Goal: Task Accomplishment & Management: Manage account settings

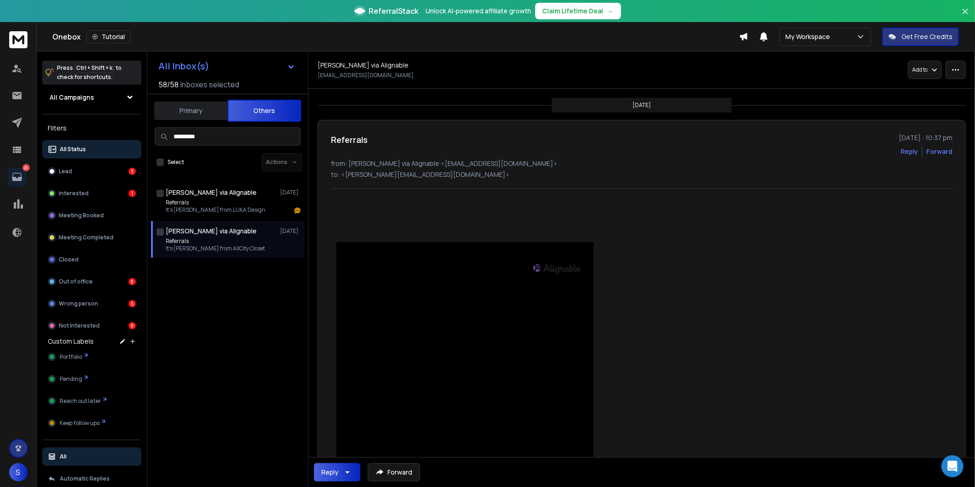
scroll to position [446, 0]
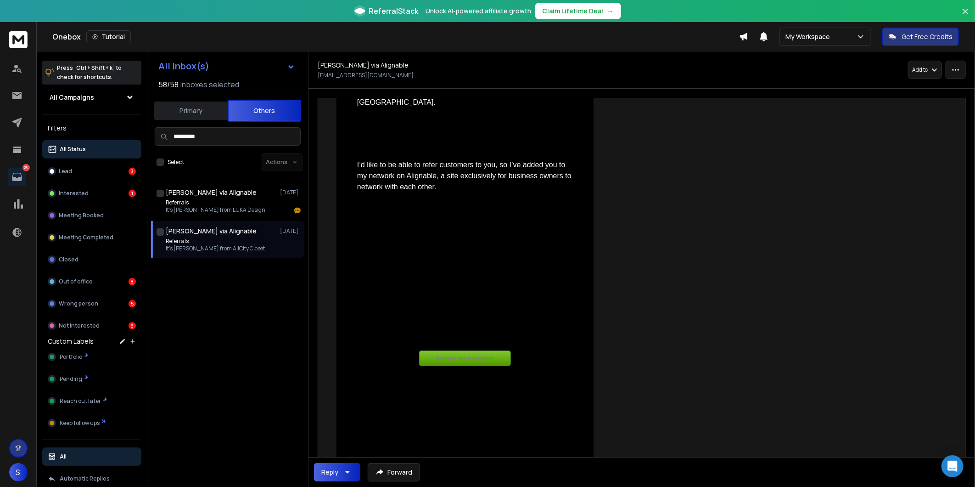
click at [200, 248] on p "It’s [PERSON_NAME] from AllCity Closet" at bounding box center [215, 248] width 99 height 7
click at [205, 198] on div "[PERSON_NAME] via Alignable [DATE] Referrals It’s [PERSON_NAME] from LUKA Design" at bounding box center [233, 201] width 135 height 26
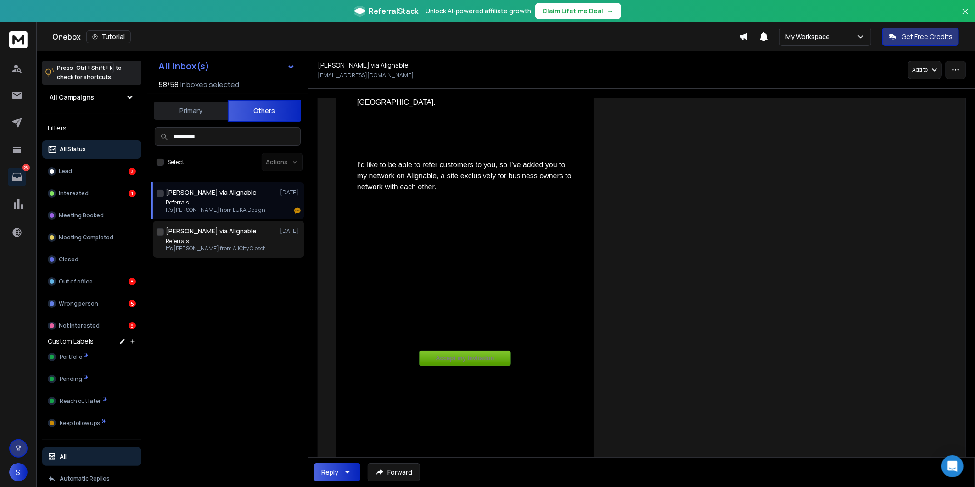
click at [204, 237] on p "Referrals" at bounding box center [215, 240] width 99 height 7
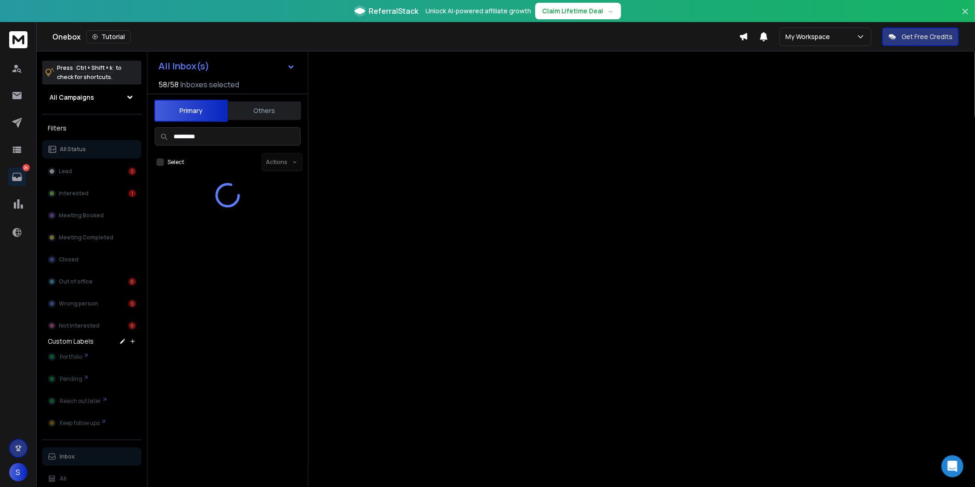
scroll to position [0, 0]
click at [191, 113] on button "Primary" at bounding box center [190, 111] width 73 height 22
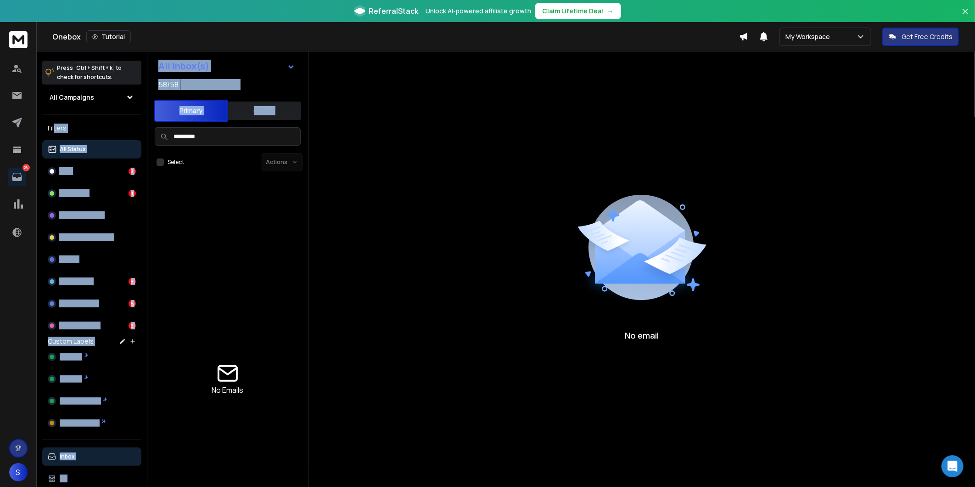
drag, startPoint x: 241, startPoint y: 146, endPoint x: 53, endPoint y: 125, distance: 189.0
click at [53, 125] on div "Press Ctrl + Shift + k to check for shortcuts. All Campaigns All Campaigns Filt…" at bounding box center [506, 294] width 939 height 487
click at [249, 137] on input "*********" at bounding box center [228, 136] width 146 height 18
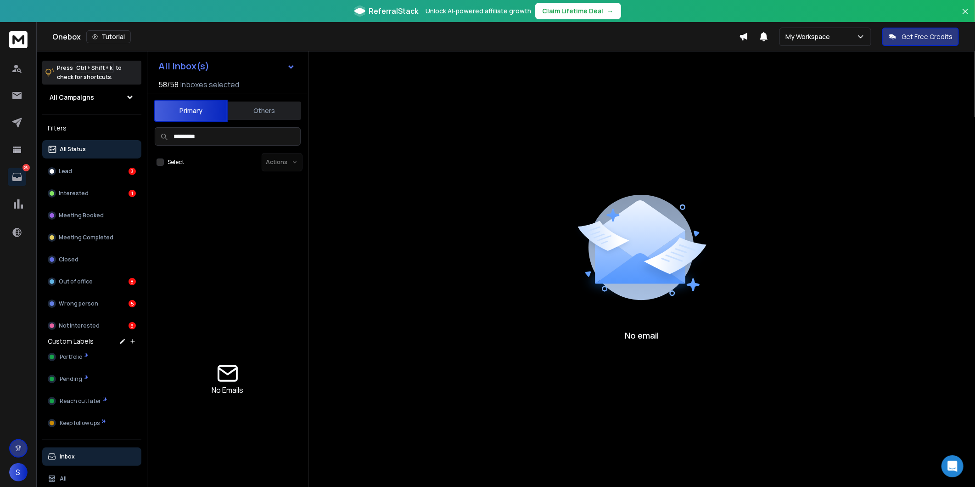
drag, startPoint x: 249, startPoint y: 137, endPoint x: 97, endPoint y: 136, distance: 151.5
click at [97, 136] on div "Press Ctrl + Shift + k to check for shortcuts. All Campaigns All Campaigns Filt…" at bounding box center [506, 294] width 939 height 487
click at [265, 113] on button "Others" at bounding box center [264, 111] width 73 height 20
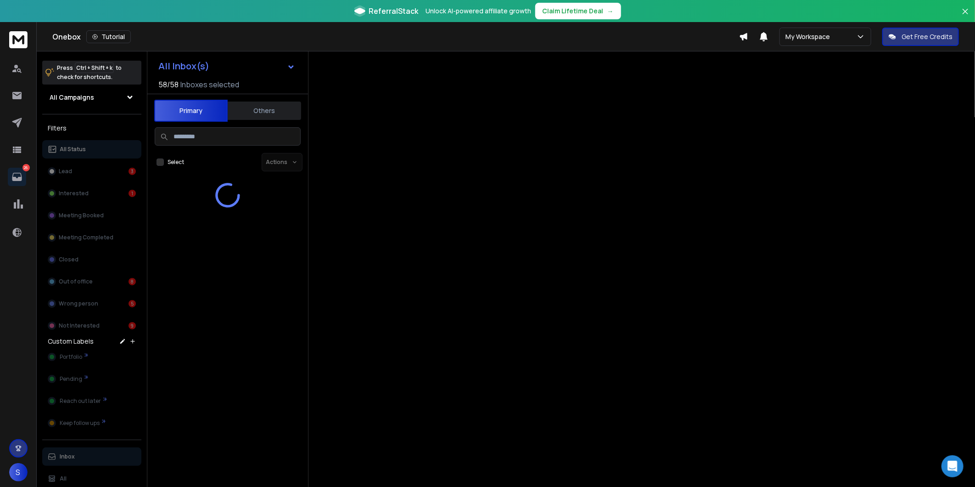
click at [204, 113] on button "Primary" at bounding box center [190, 111] width 73 height 22
